Goal: Information Seeking & Learning: Check status

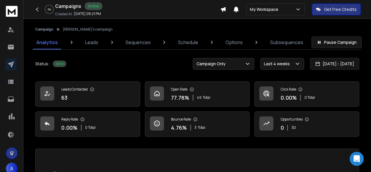
click at [217, 116] on link "Bounce Rate 4.76 % 3 Total" at bounding box center [197, 123] width 105 height 25
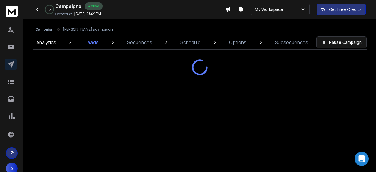
click at [48, 44] on p "Analytics" at bounding box center [46, 42] width 20 height 7
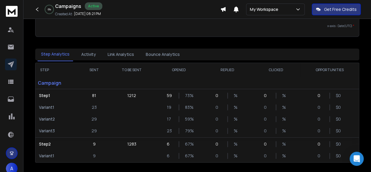
scroll to position [242, 0]
click at [168, 128] on p "23" at bounding box center [170, 131] width 6 height 6
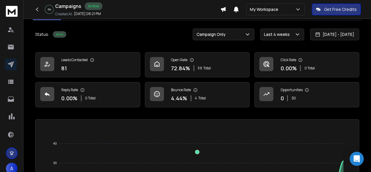
scroll to position [0, 0]
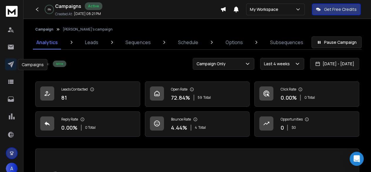
click at [8, 67] on icon at bounding box center [10, 64] width 7 height 7
